Goal: Task Accomplishment & Management: Manage account settings

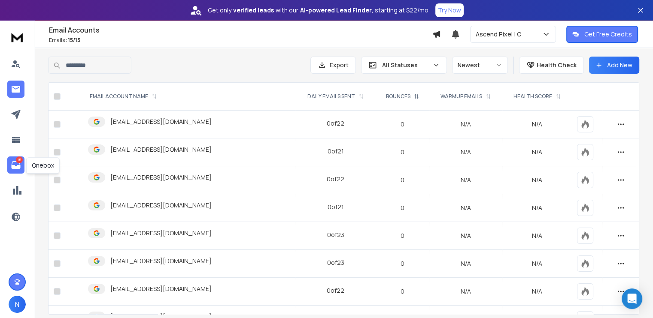
click at [17, 170] on icon at bounding box center [16, 165] width 10 height 10
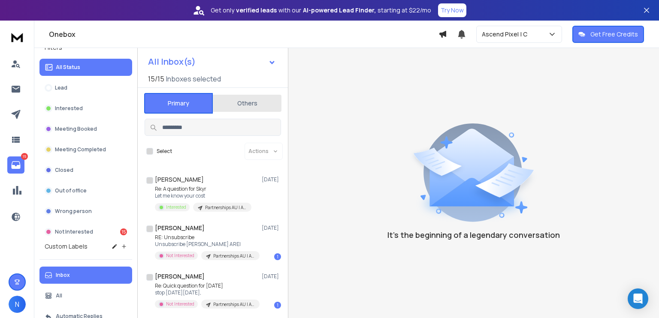
scroll to position [86, 0]
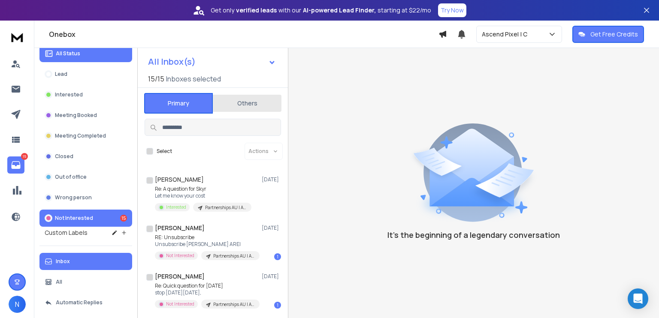
click at [93, 213] on button "Not Interested 15" at bounding box center [85, 218] width 93 height 17
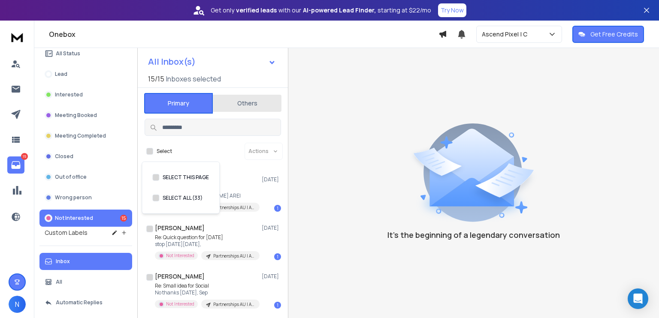
click at [162, 200] on div "SELECT ALL (33)" at bounding box center [180, 198] width 57 height 7
click at [154, 196] on button "SELECT THIS PAGE" at bounding box center [155, 198] width 7 height 7
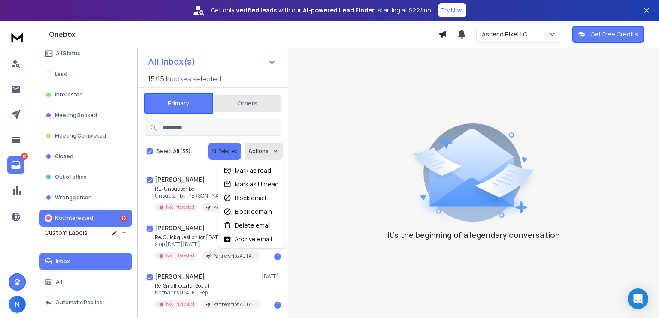
click at [271, 151] on button "Actions" at bounding box center [264, 151] width 38 height 17
click at [253, 185] on div "Mark as Unread" at bounding box center [251, 184] width 55 height 9
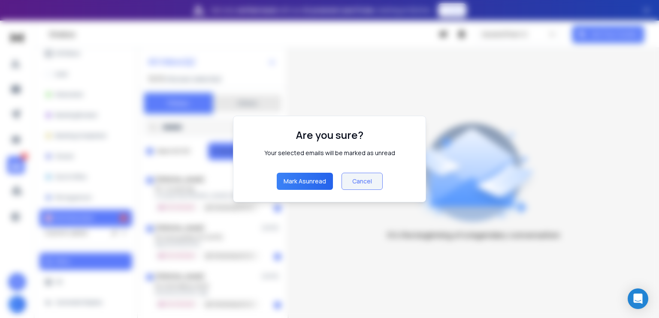
click at [291, 183] on p "Mark as unread" at bounding box center [305, 181] width 42 height 9
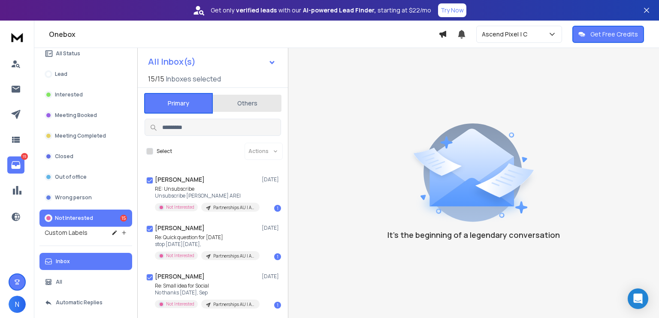
click at [266, 150] on div "Actions" at bounding box center [264, 151] width 38 height 17
click at [273, 151] on div "Actions" at bounding box center [264, 151] width 38 height 17
click at [170, 197] on label "SELECT ALL (33)" at bounding box center [183, 198] width 40 height 7
click at [156, 197] on button "SELECT THIS PAGE" at bounding box center [155, 198] width 7 height 7
click at [250, 156] on button "Actions" at bounding box center [264, 151] width 38 height 17
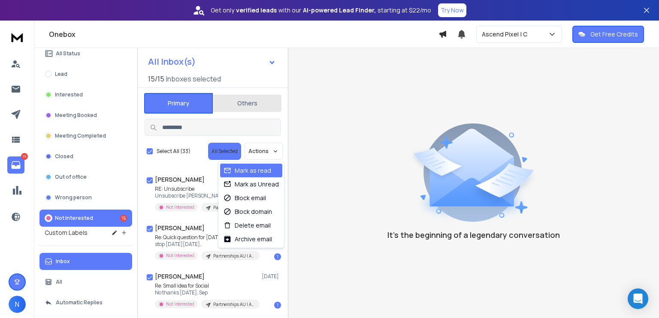
click at [249, 173] on div "Mark as read" at bounding box center [248, 171] width 48 height 9
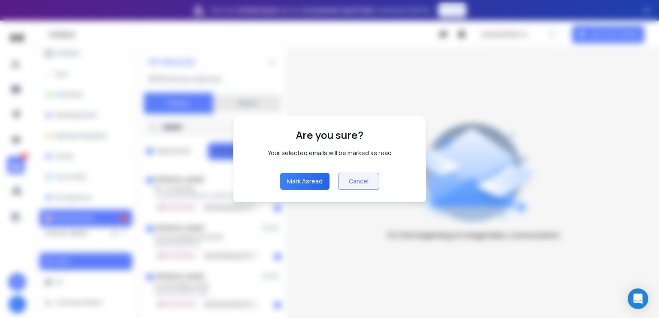
click at [300, 177] on p "Mark as read" at bounding box center [305, 181] width 36 height 9
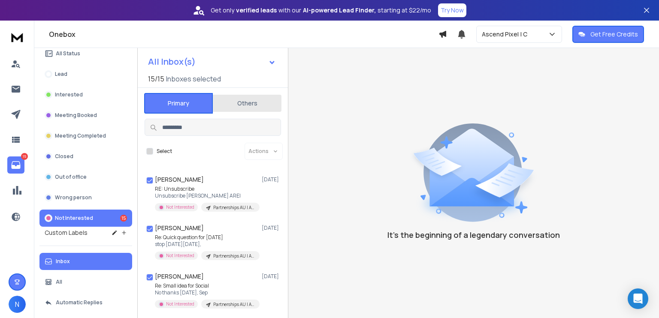
click at [11, 155] on div "15" at bounding box center [17, 141] width 20 height 173
click at [18, 160] on icon at bounding box center [16, 165] width 10 height 10
click at [15, 108] on link at bounding box center [15, 114] width 17 height 17
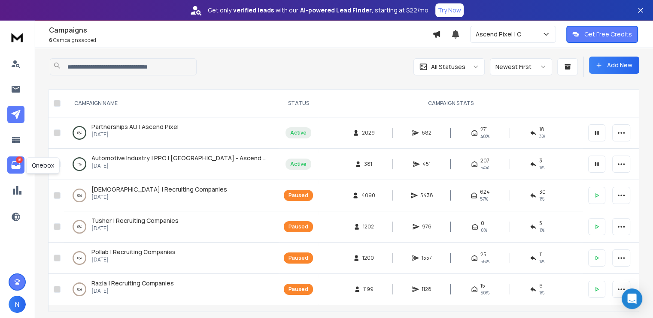
click at [15, 162] on icon at bounding box center [15, 165] width 9 height 8
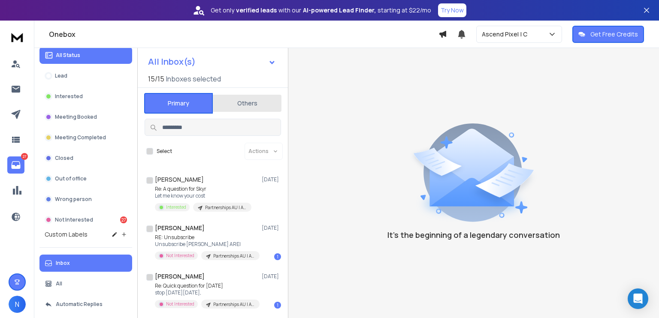
scroll to position [86, 0]
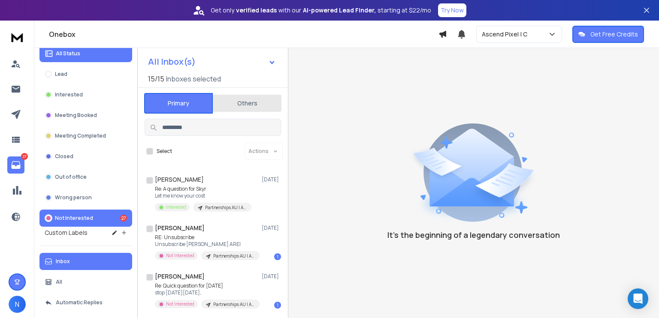
click at [98, 218] on button "Not Interested 27" at bounding box center [85, 218] width 93 height 17
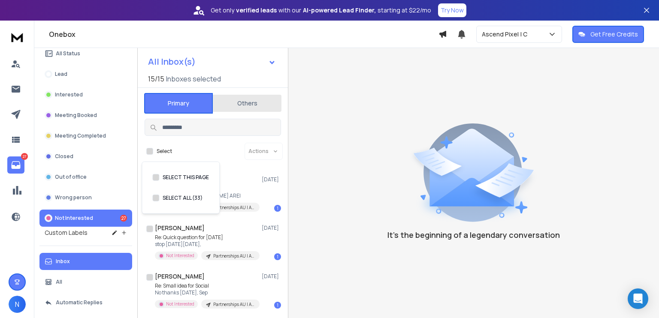
click at [154, 198] on button "SELECT THIS PAGE" at bounding box center [155, 198] width 7 height 7
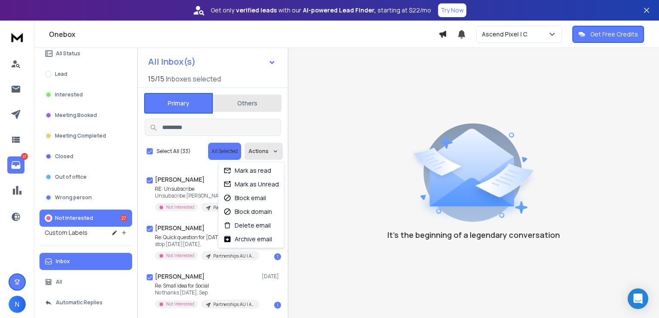
click at [259, 149] on p "Actions" at bounding box center [259, 151] width 20 height 7
click at [248, 171] on div "Mark as read" at bounding box center [248, 171] width 48 height 9
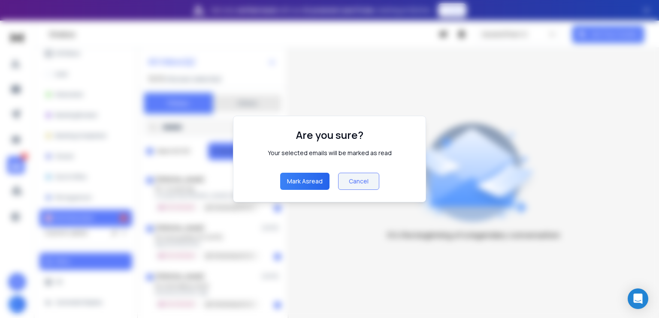
click at [306, 180] on p "Mark as read" at bounding box center [305, 181] width 36 height 9
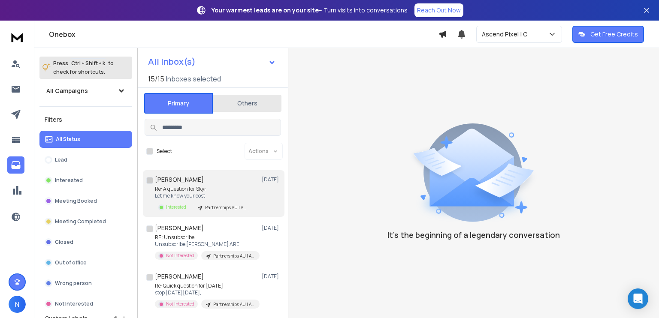
click at [206, 195] on p "Let me know your cost" at bounding box center [203, 196] width 97 height 7
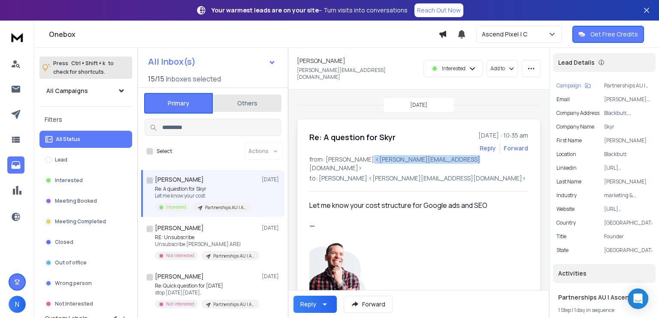
copy p "[PERSON_NAME][EMAIL_ADDRESS][DOMAIN_NAME]"
drag, startPoint x: 363, startPoint y: 152, endPoint x: 454, endPoint y: 151, distance: 91.0
click at [454, 155] on p "from: [PERSON_NAME] <[PERSON_NAME][EMAIL_ADDRESS][DOMAIN_NAME]>" at bounding box center [418, 163] width 219 height 17
copy p "[EMAIL_ADDRESS][DOMAIN_NAME]"
drag, startPoint x: 363, startPoint y: 163, endPoint x: 434, endPoint y: 164, distance: 71.3
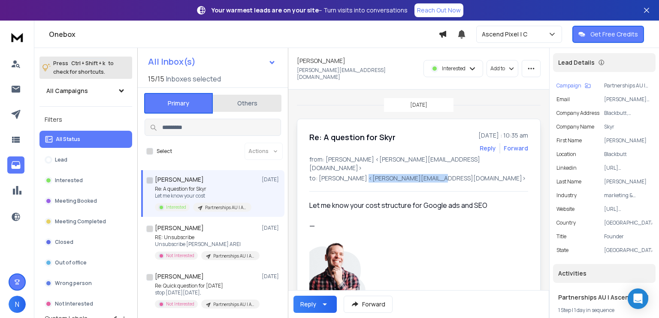
click at [434, 174] on p "to: [PERSON_NAME] <[PERSON_NAME][EMAIL_ADDRESS][DOMAIN_NAME]>" at bounding box center [418, 178] width 219 height 9
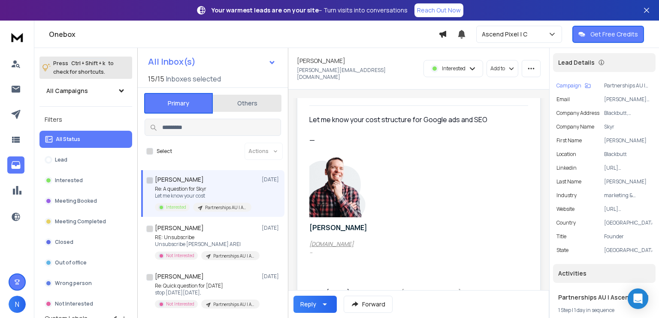
scroll to position [129, 0]
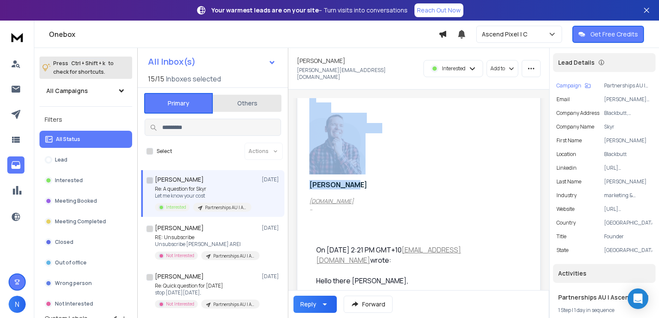
drag, startPoint x: 308, startPoint y: 170, endPoint x: 352, endPoint y: 169, distance: 43.8
click at [352, 169] on div "Re: A question for Skyr [DATE] : 10:35 am Reply Forward from: [PERSON_NAME] <[P…" at bounding box center [419, 297] width 244 height 614
click at [353, 182] on h4 "[PERSON_NAME]" at bounding box center [415, 186] width 212 height 8
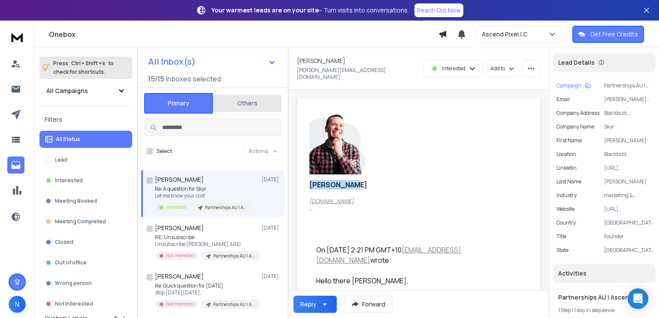
copy h4 "[PERSON_NAME]"
drag, startPoint x: 350, startPoint y: 171, endPoint x: 311, endPoint y: 171, distance: 39.1
click at [311, 182] on h4 "[PERSON_NAME]" at bounding box center [415, 186] width 212 height 8
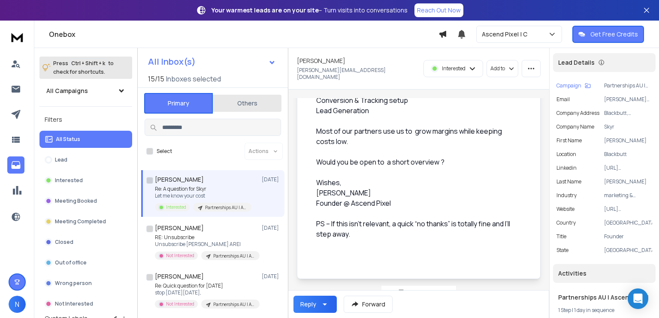
scroll to position [467, 0]
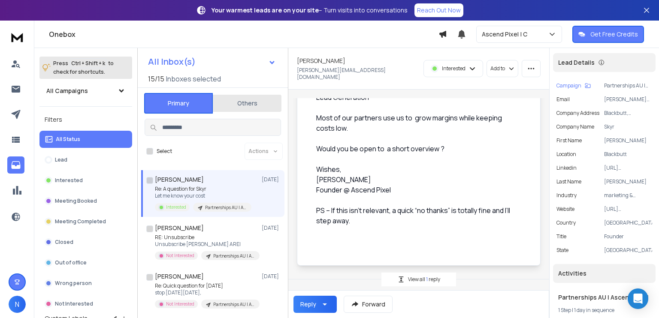
click at [419, 276] on p "View all 1 reply" at bounding box center [424, 279] width 32 height 7
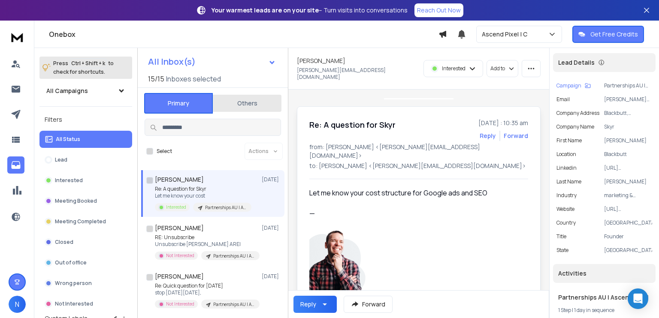
scroll to position [0, 0]
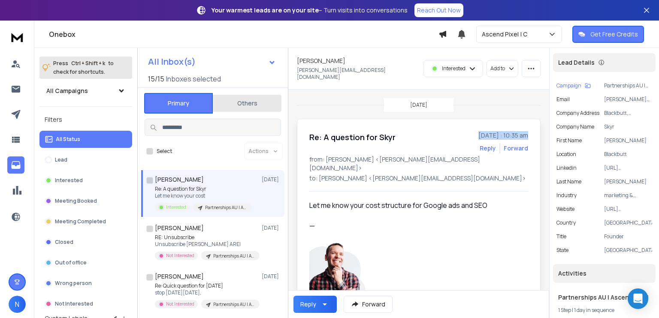
copy p "[DATE]"
drag, startPoint x: 440, startPoint y: 127, endPoint x: 497, endPoint y: 127, distance: 56.7
click at [497, 131] on div "Re: A question for Skyr [DATE] : 10:35 am Reply Forward" at bounding box center [418, 142] width 219 height 22
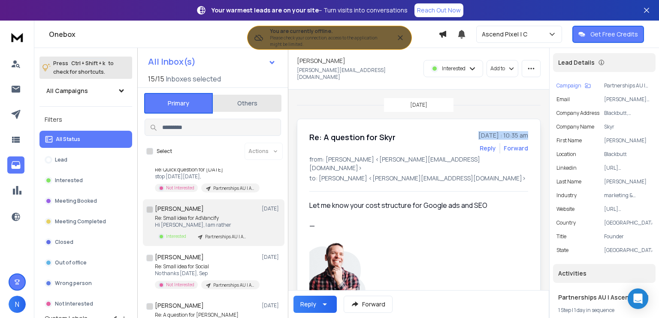
scroll to position [129, 0]
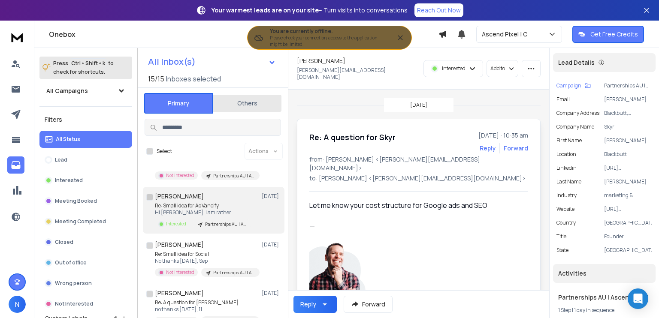
click at [205, 205] on p "Re: Small idea for AdVancify" at bounding box center [203, 206] width 97 height 7
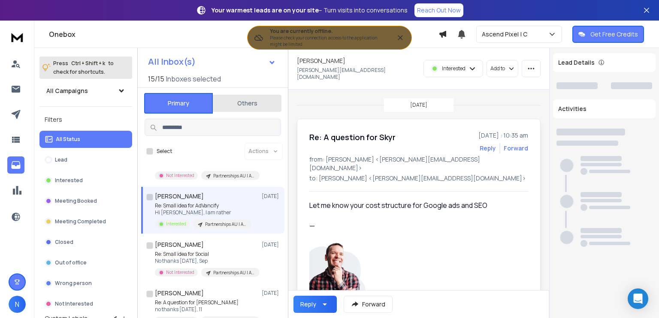
click at [230, 212] on p "Hi [PERSON_NAME], I am rather" at bounding box center [203, 212] width 97 height 7
